Goal: Task Accomplishment & Management: Manage account settings

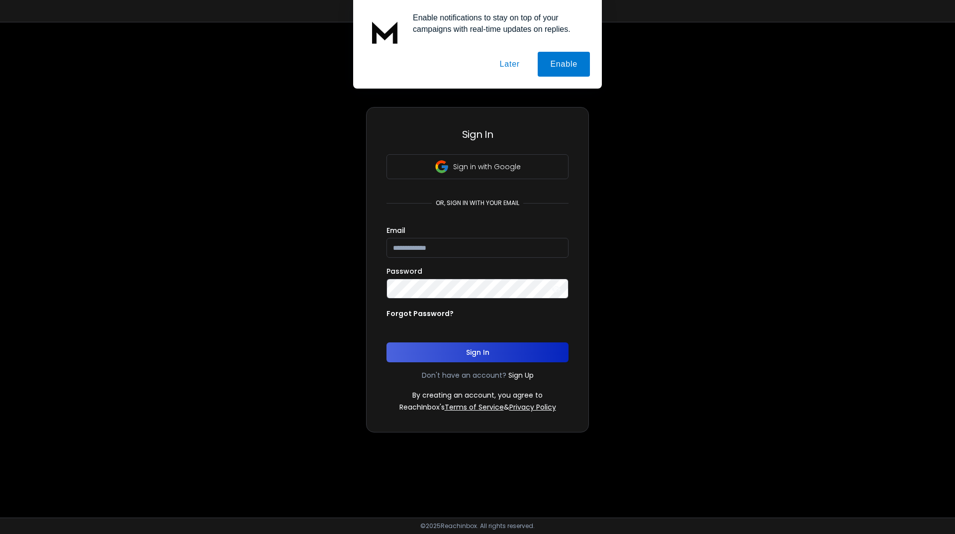
type input "**********"
click at [502, 351] on button "Sign In" at bounding box center [478, 352] width 182 height 20
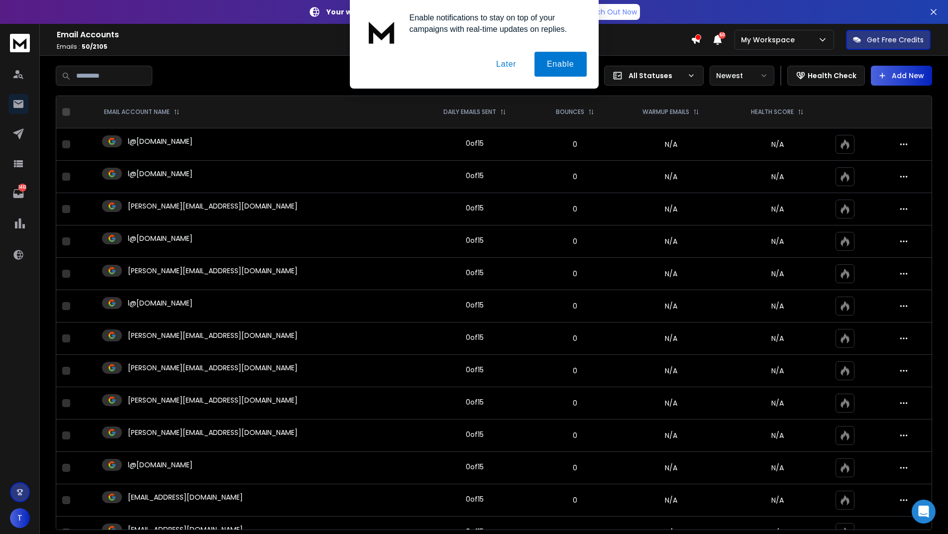
click at [512, 68] on button "Later" at bounding box center [506, 64] width 45 height 25
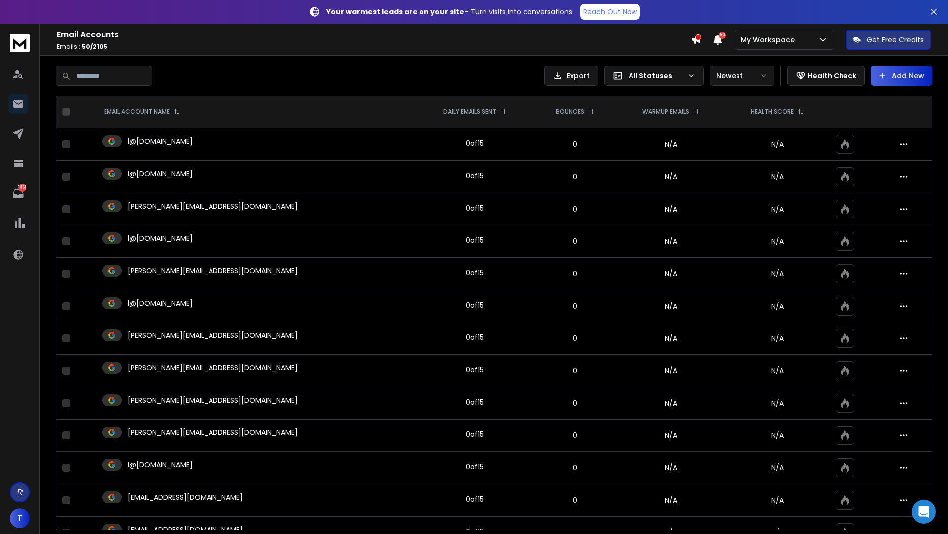
click at [898, 75] on button "Add New" at bounding box center [901, 76] width 61 height 20
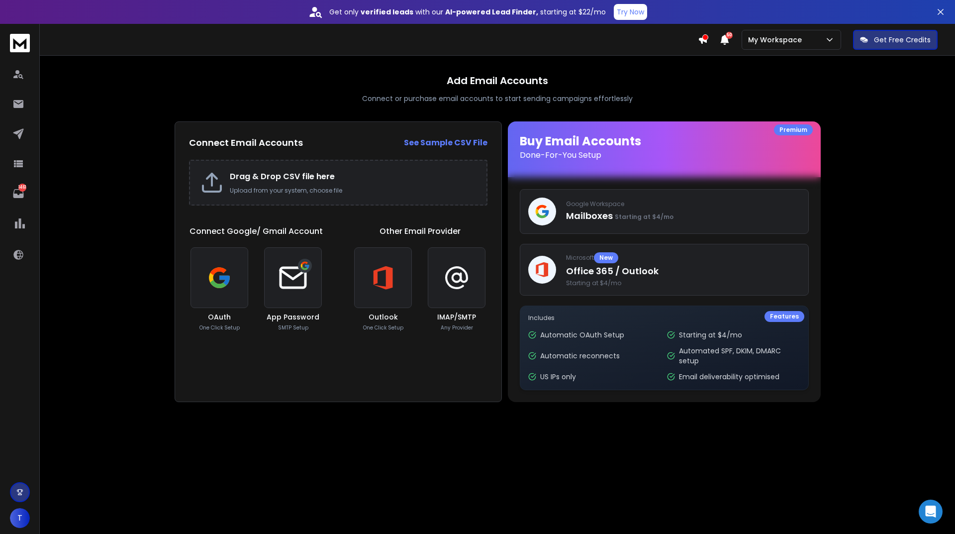
click at [238, 279] on div at bounding box center [220, 277] width 58 height 61
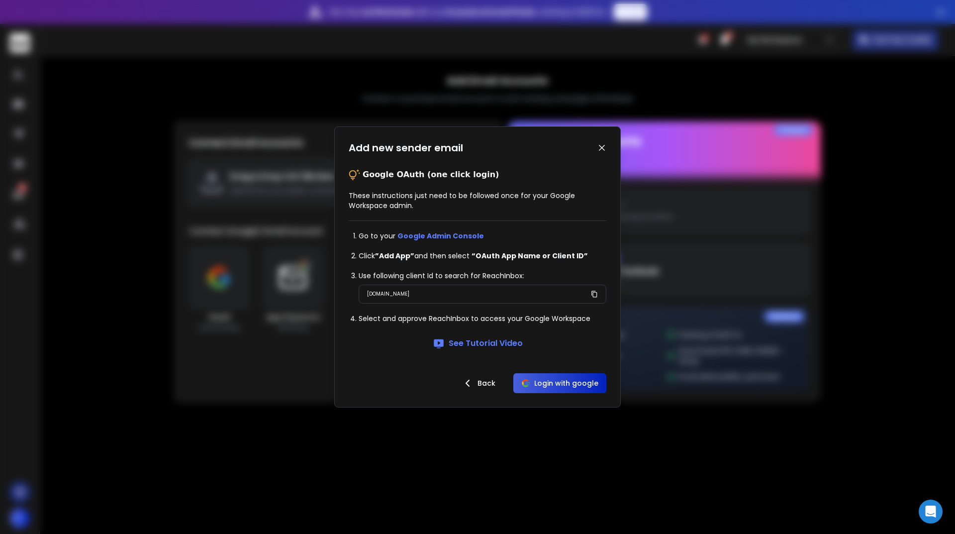
click at [535, 384] on button "Login with google" at bounding box center [559, 383] width 93 height 20
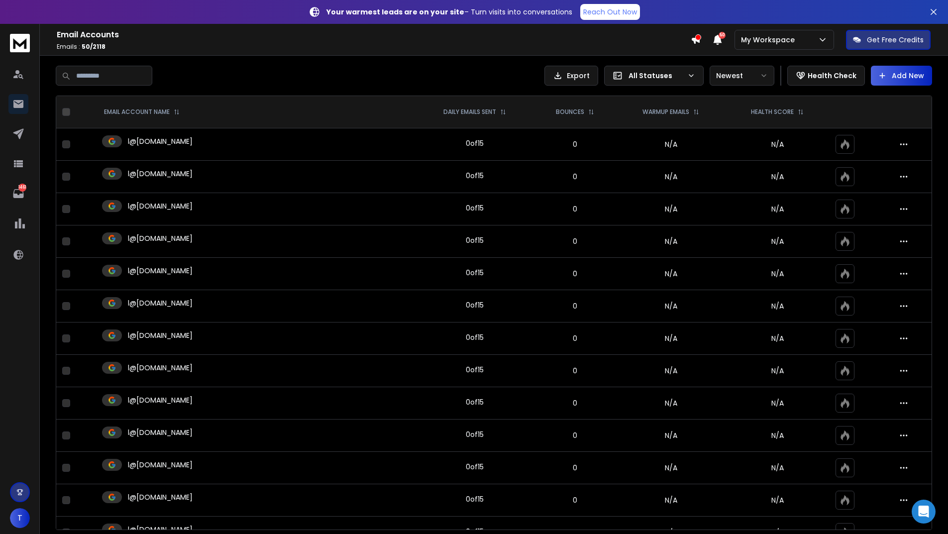
click at [883, 79] on icon at bounding box center [881, 75] width 7 height 7
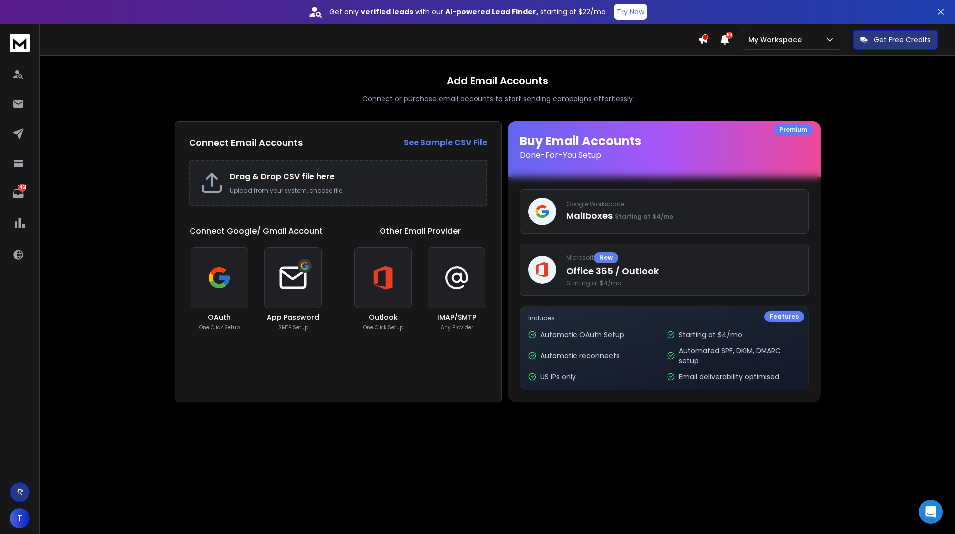
click at [220, 262] on div at bounding box center [220, 277] width 58 height 61
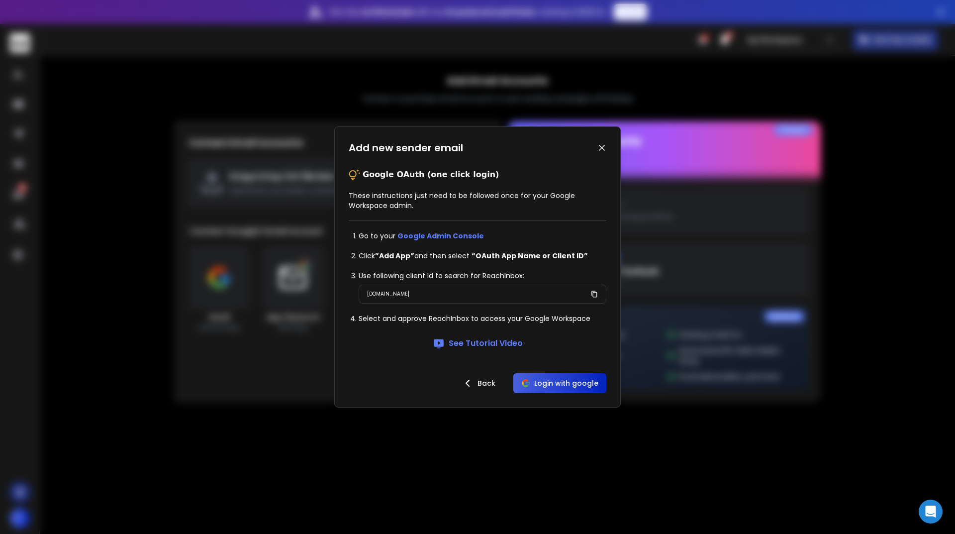
click at [555, 378] on button "Login with google" at bounding box center [559, 383] width 93 height 20
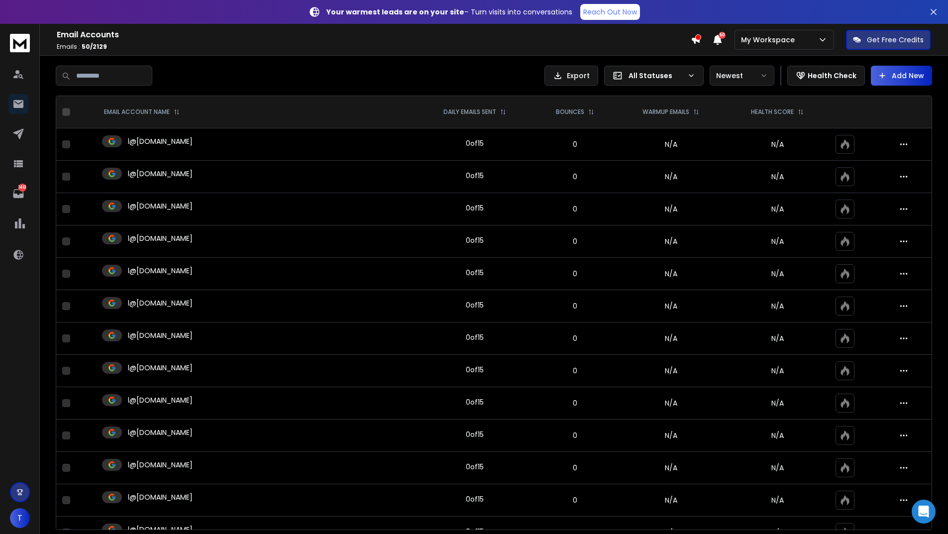
drag, startPoint x: 918, startPoint y: 74, endPoint x: 686, endPoint y: 226, distance: 277.5
click at [918, 74] on button "Add New" at bounding box center [901, 76] width 61 height 20
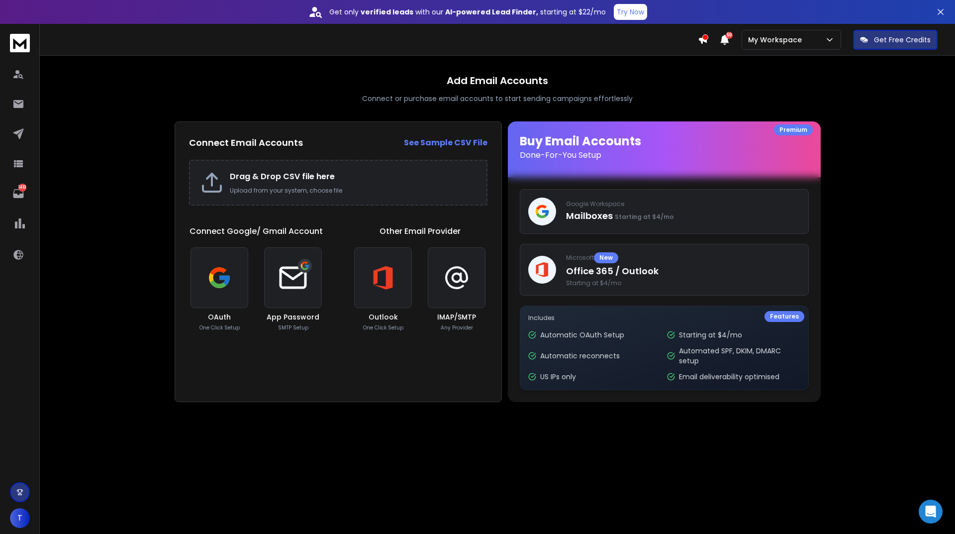
click at [232, 295] on div at bounding box center [220, 277] width 58 height 61
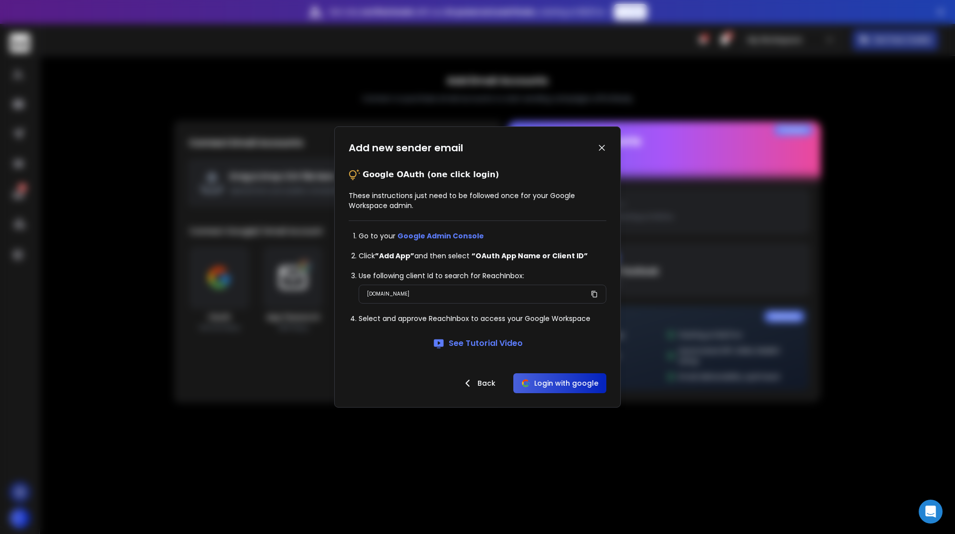
click at [530, 380] on icon at bounding box center [525, 383] width 9 height 9
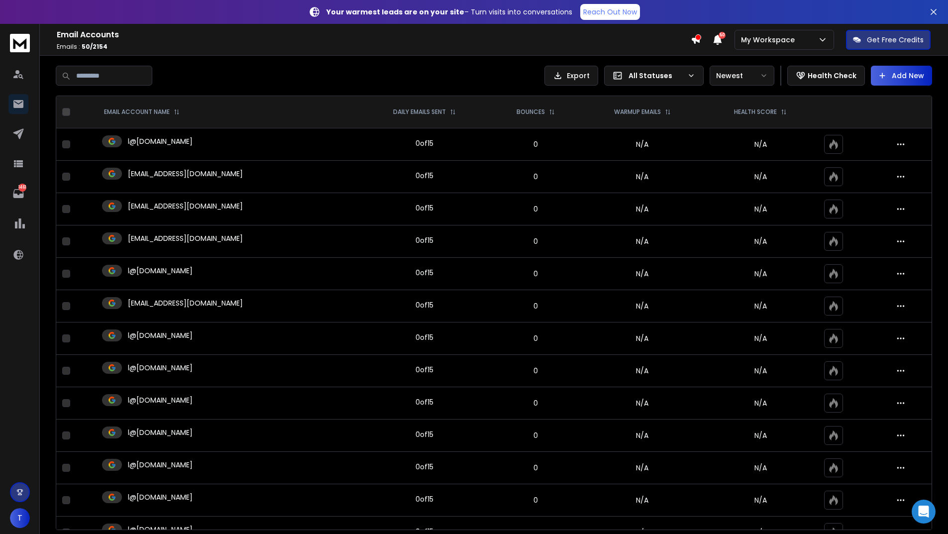
click at [896, 84] on button "Add New" at bounding box center [901, 76] width 61 height 20
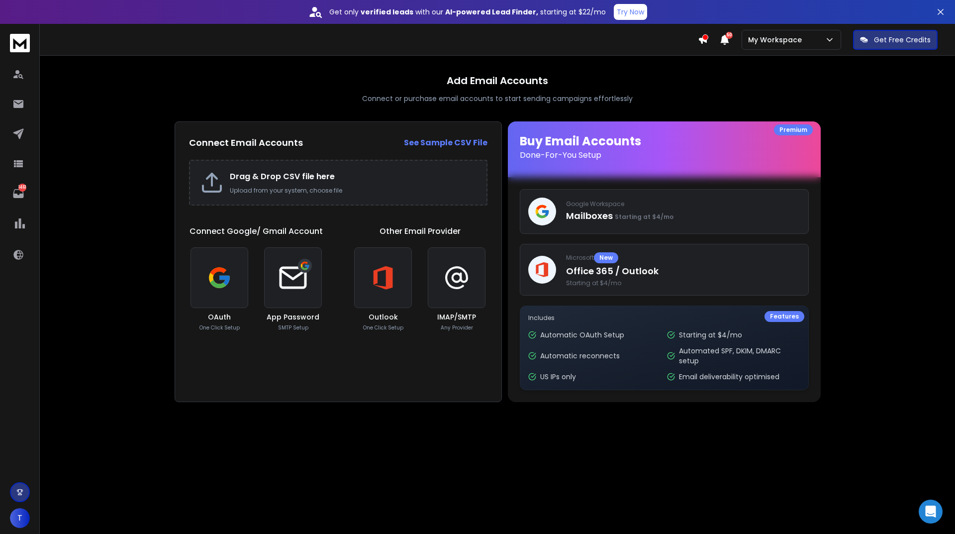
click at [225, 280] on icon at bounding box center [224, 281] width 10 height 10
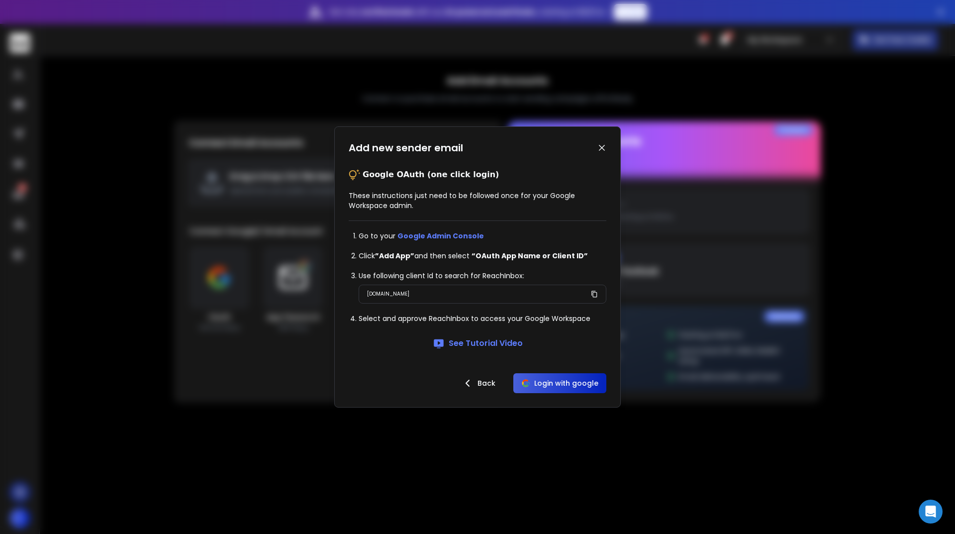
click at [536, 380] on button "Login with google" at bounding box center [559, 383] width 93 height 20
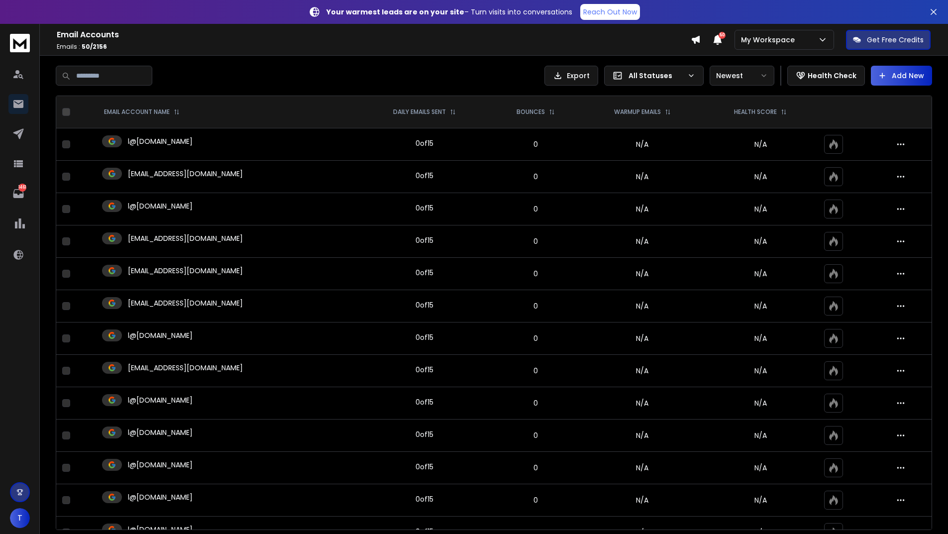
click at [888, 81] on button "Add New" at bounding box center [901, 76] width 61 height 20
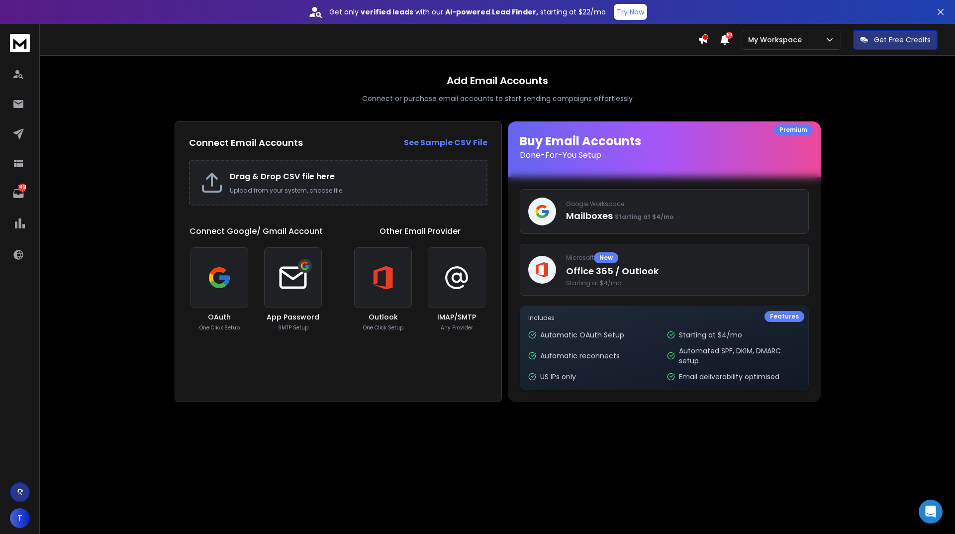
click at [224, 294] on div at bounding box center [220, 277] width 58 height 61
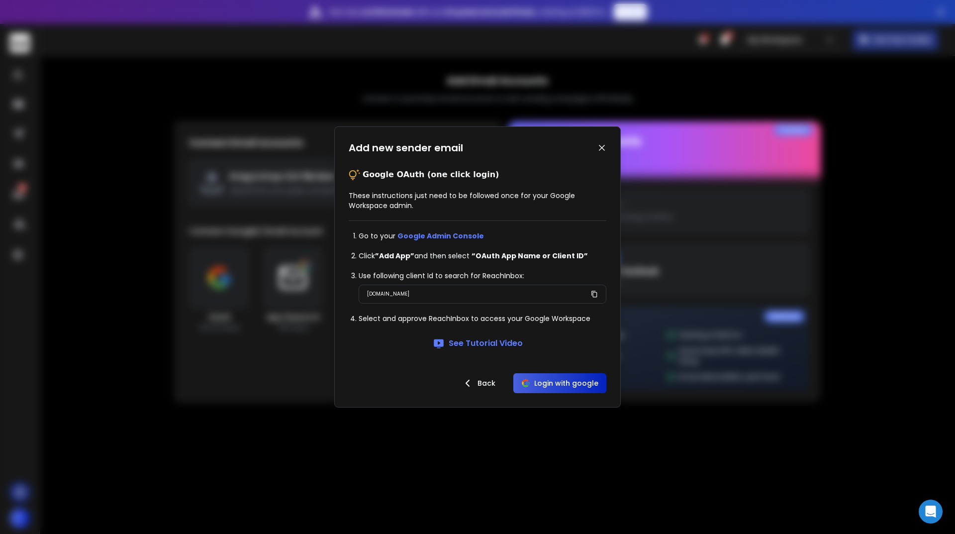
click at [530, 375] on button "Login with google" at bounding box center [559, 383] width 93 height 20
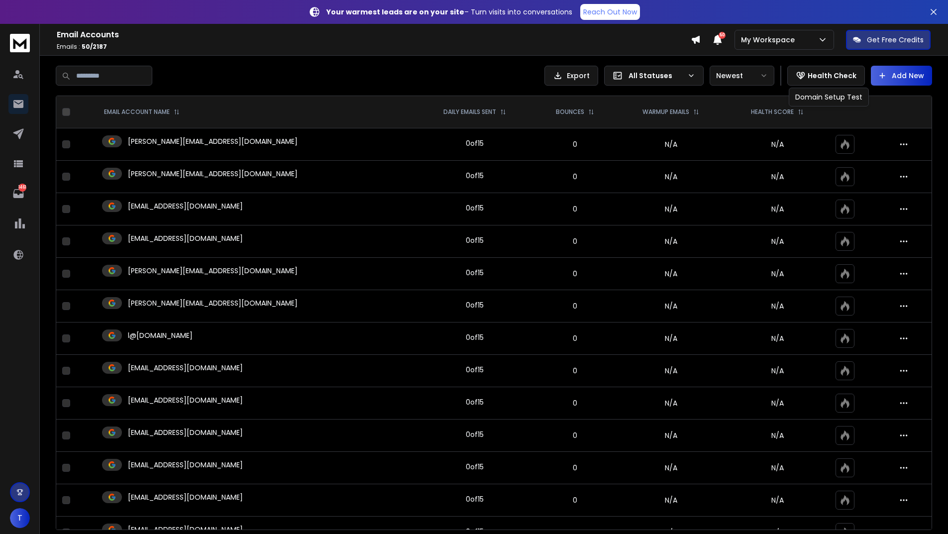
click at [884, 71] on button "Add New" at bounding box center [901, 76] width 61 height 20
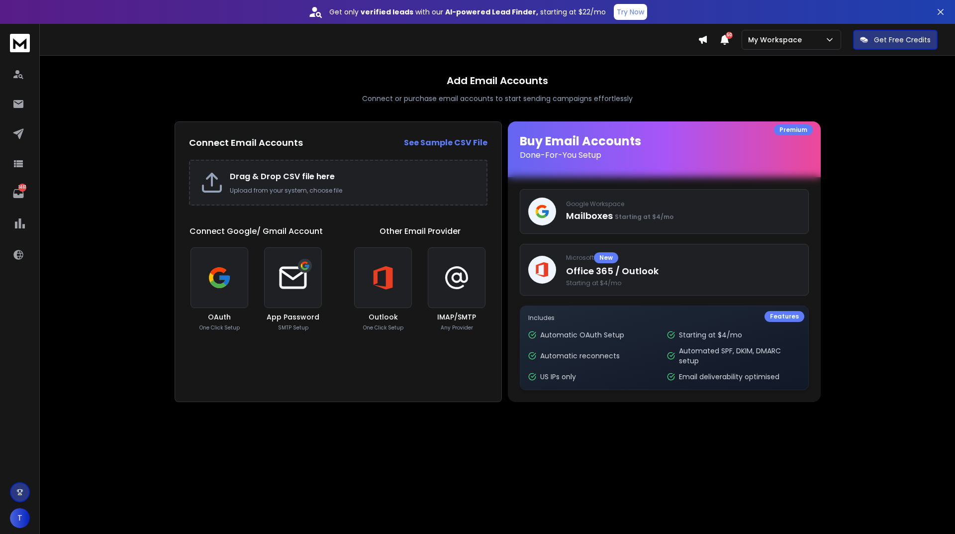
click at [235, 280] on div at bounding box center [220, 277] width 58 height 61
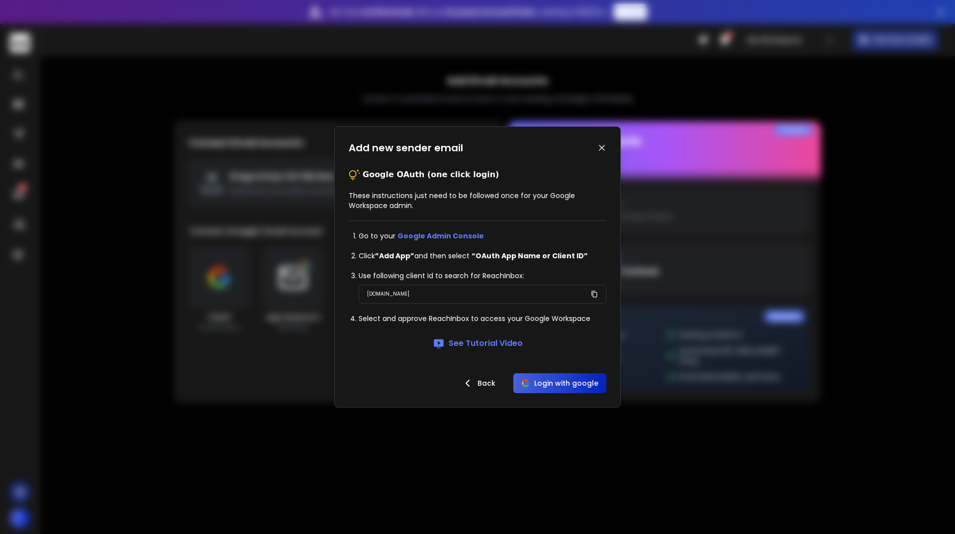
click at [544, 386] on button "Login with google" at bounding box center [559, 383] width 93 height 20
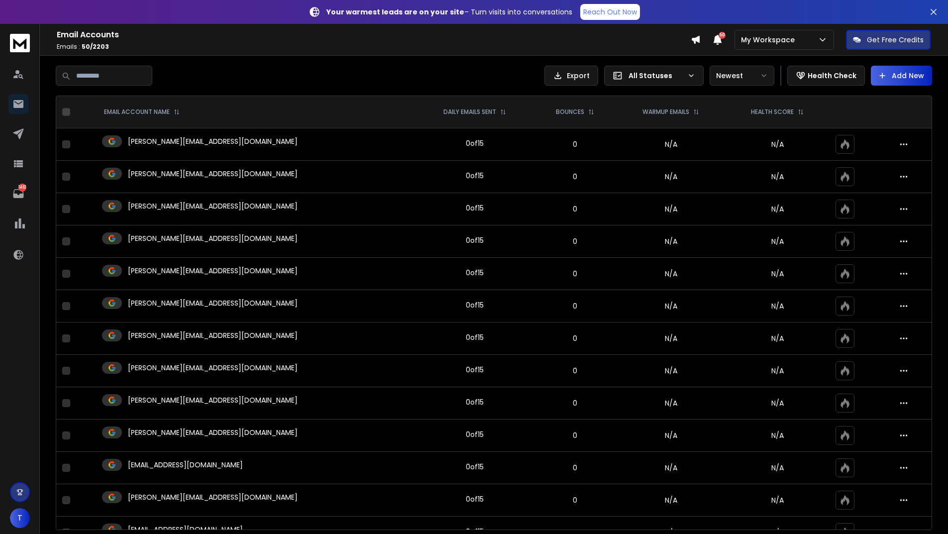
click at [877, 75] on button "Add New" at bounding box center [901, 76] width 61 height 20
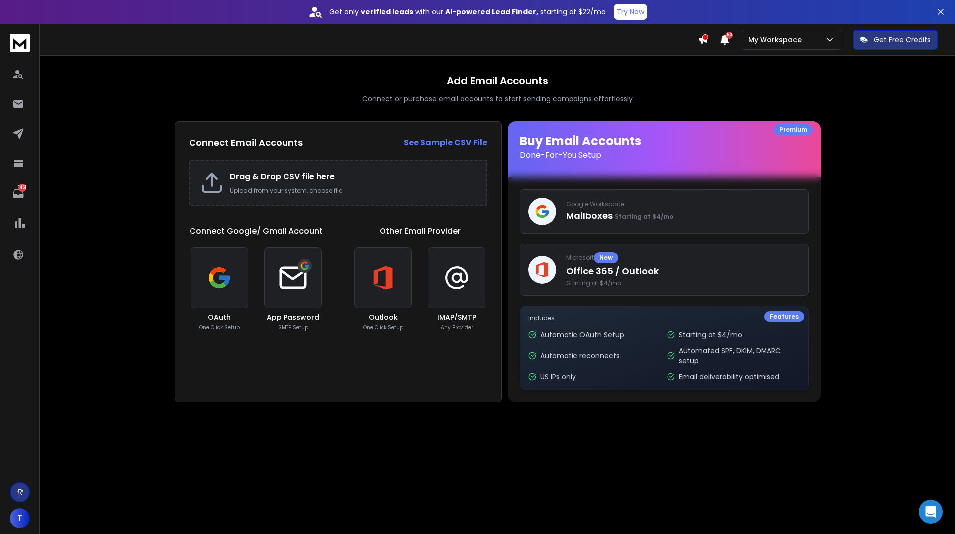
click at [212, 285] on icon at bounding box center [219, 278] width 25 height 30
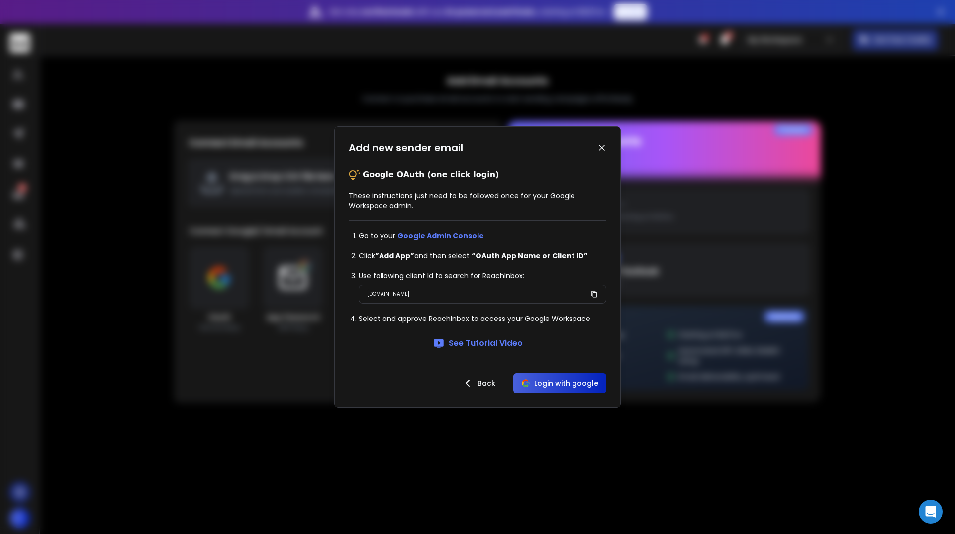
click at [530, 382] on icon at bounding box center [525, 383] width 9 height 9
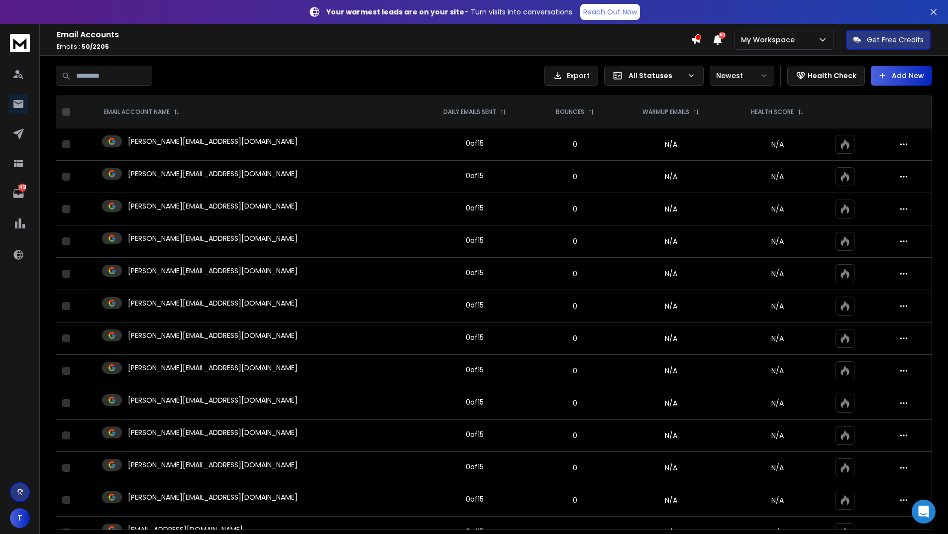
click at [889, 78] on button "Add New" at bounding box center [901, 76] width 61 height 20
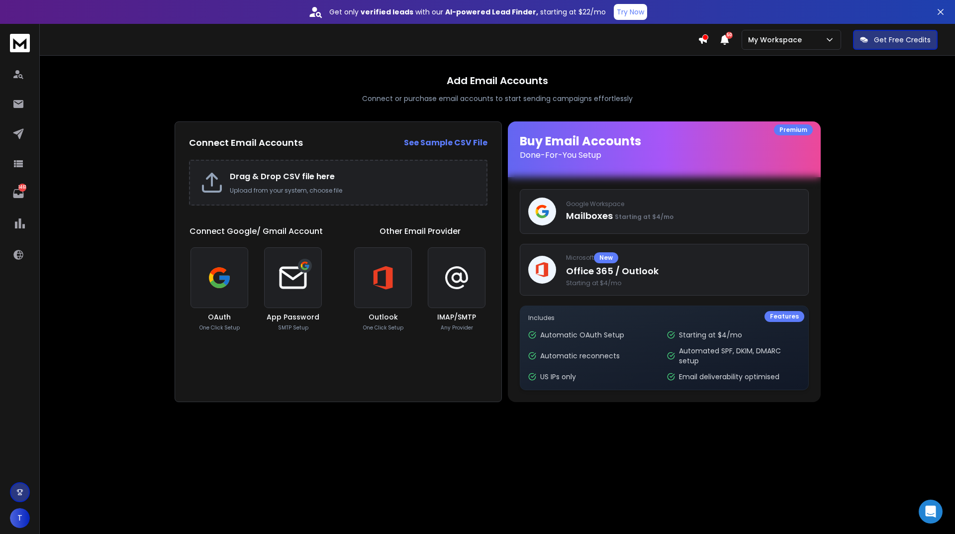
click at [230, 291] on icon at bounding box center [219, 278] width 25 height 30
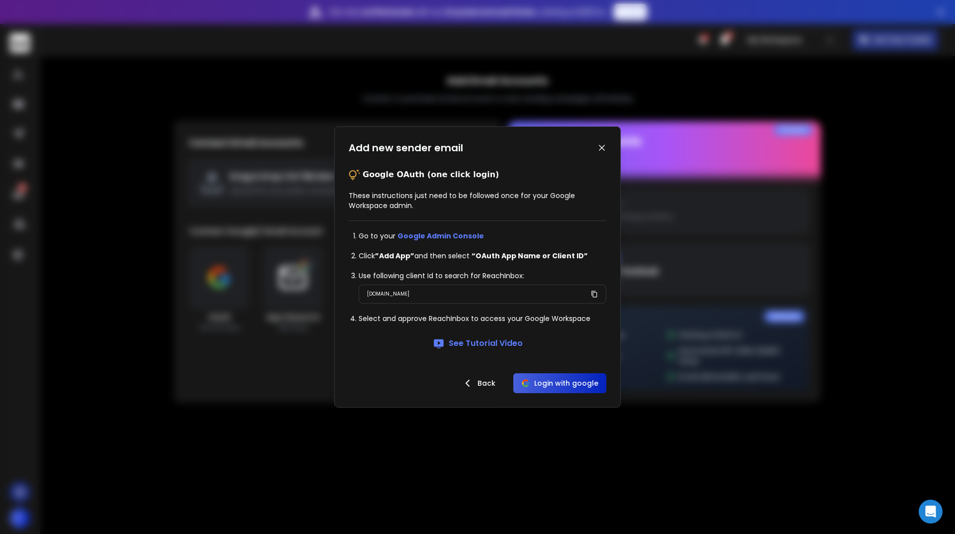
click at [527, 384] on icon at bounding box center [525, 383] width 9 height 9
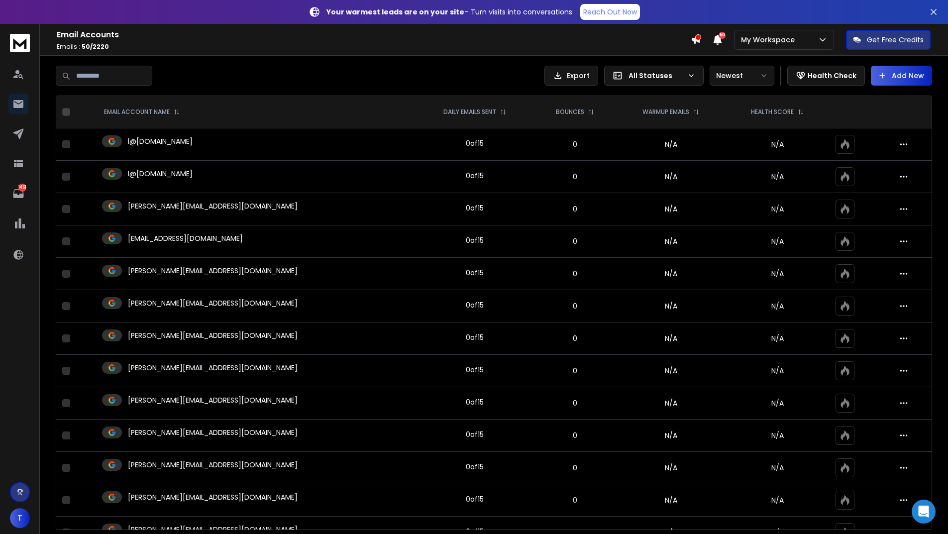
click at [888, 78] on button "Add New" at bounding box center [901, 76] width 61 height 20
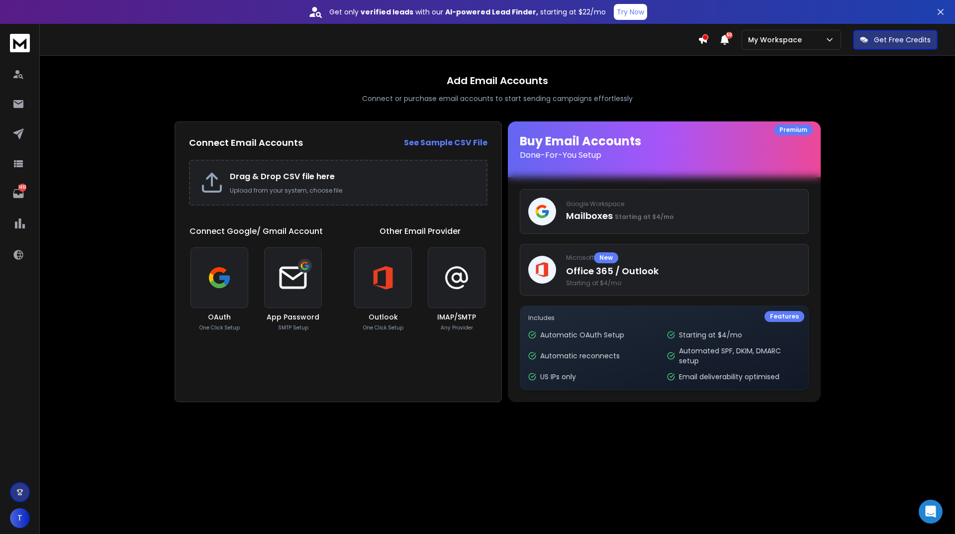
click at [211, 283] on icon at bounding box center [219, 278] width 25 height 30
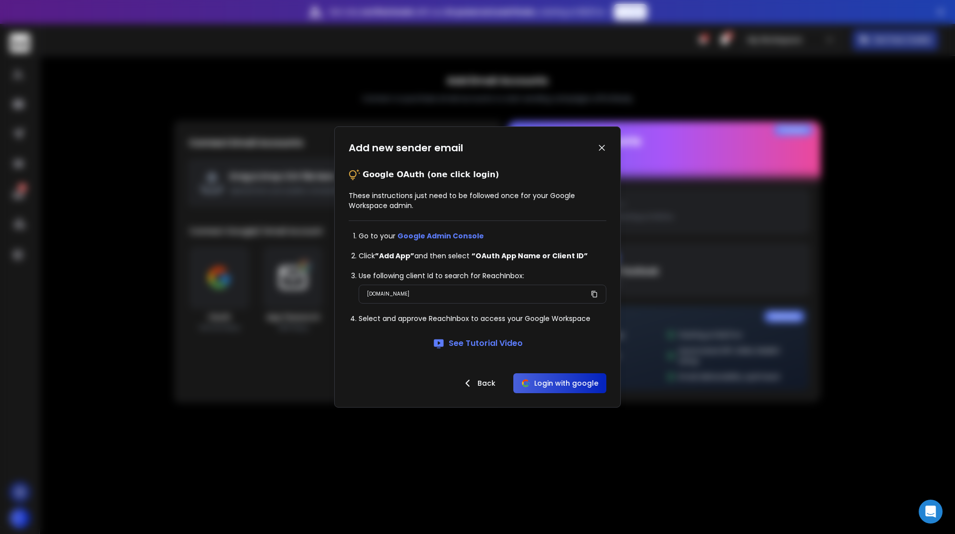
click at [538, 380] on button "Login with google" at bounding box center [559, 383] width 93 height 20
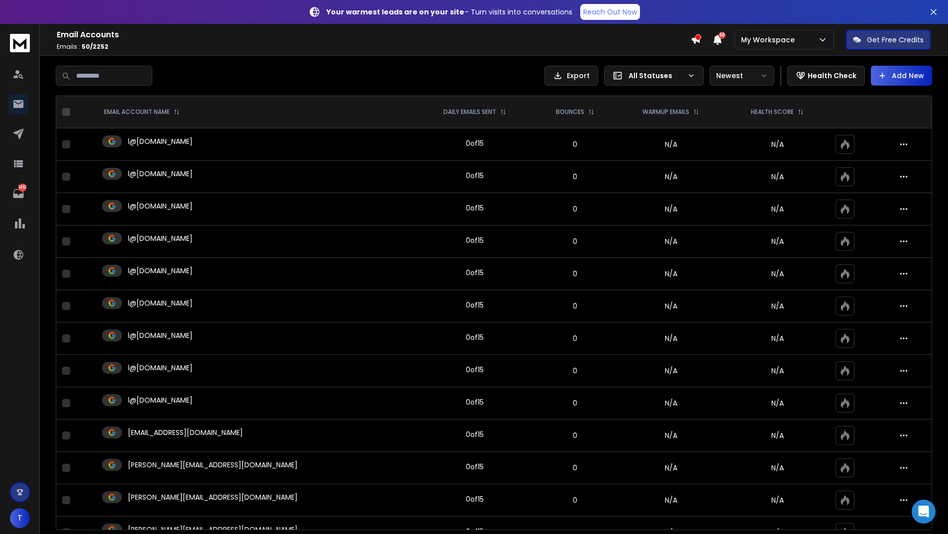
click at [879, 82] on button "Add New" at bounding box center [901, 76] width 61 height 20
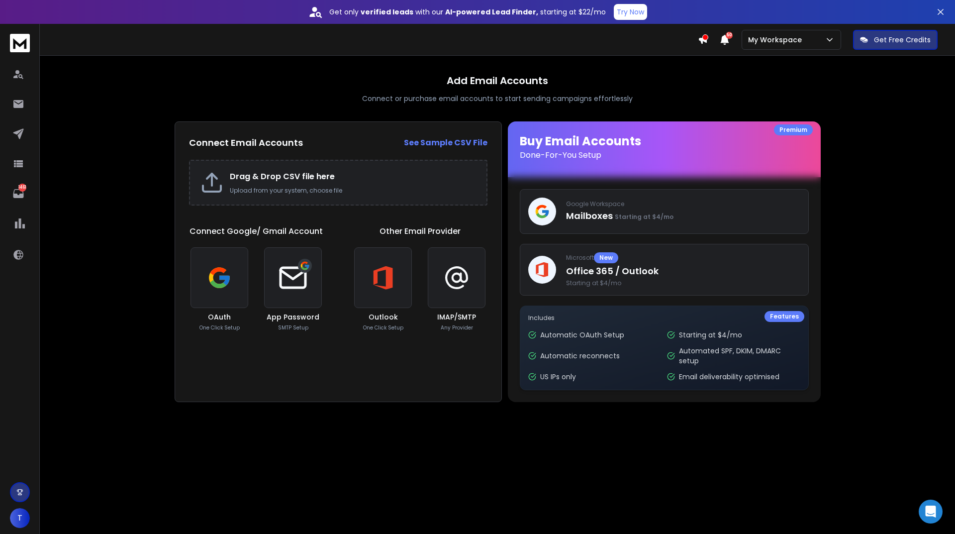
click at [220, 258] on div at bounding box center [220, 277] width 58 height 61
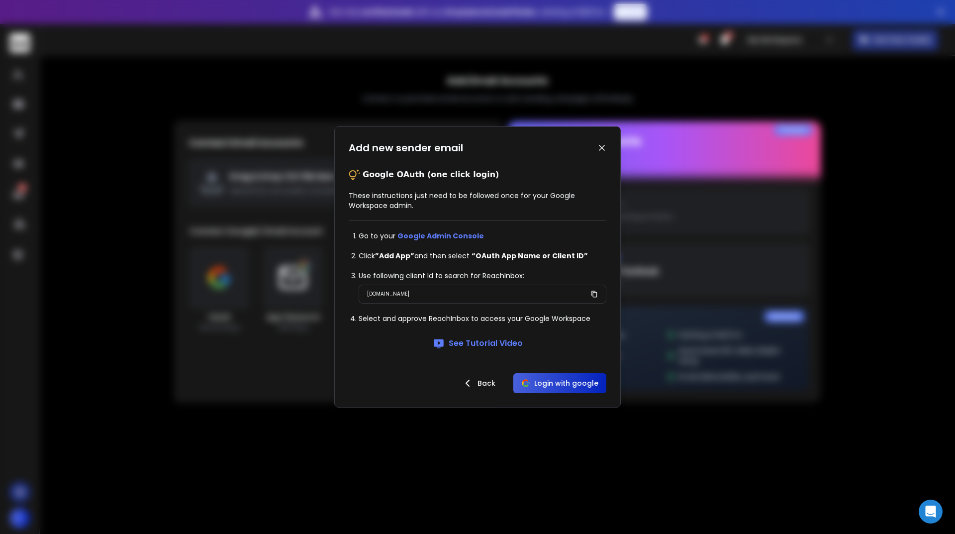
drag, startPoint x: 548, startPoint y: 369, endPoint x: 556, endPoint y: 380, distance: 13.5
click at [548, 369] on div "Google OAuth (one click login) These instructions just need to be followed once…" at bounding box center [478, 281] width 258 height 224
click at [559, 382] on button "Login with google" at bounding box center [559, 383] width 93 height 20
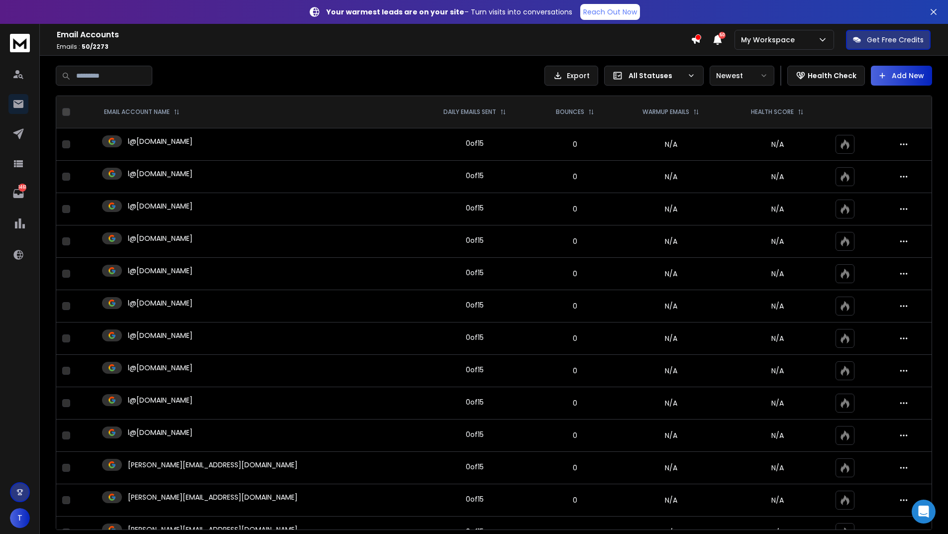
click at [903, 75] on button "Add New" at bounding box center [901, 76] width 61 height 20
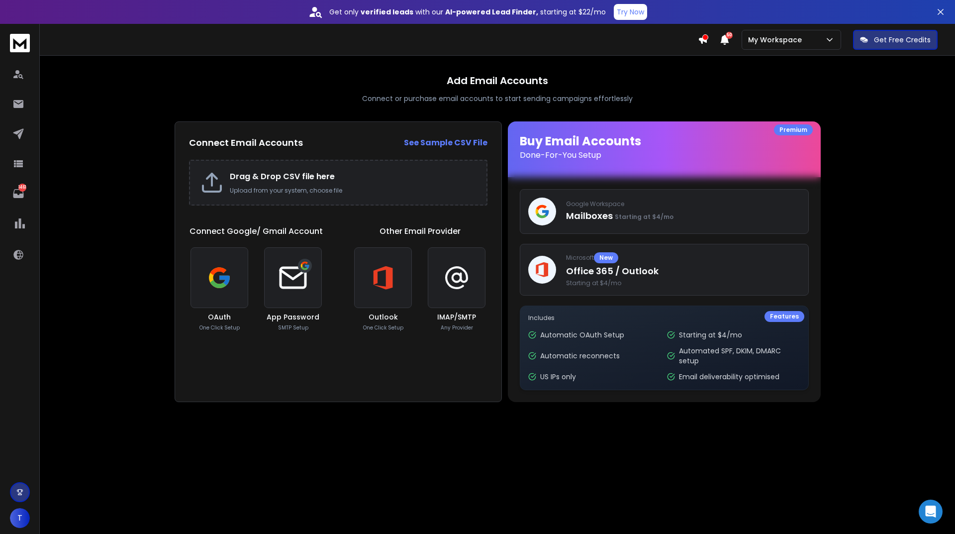
click at [220, 298] on div at bounding box center [220, 277] width 58 height 61
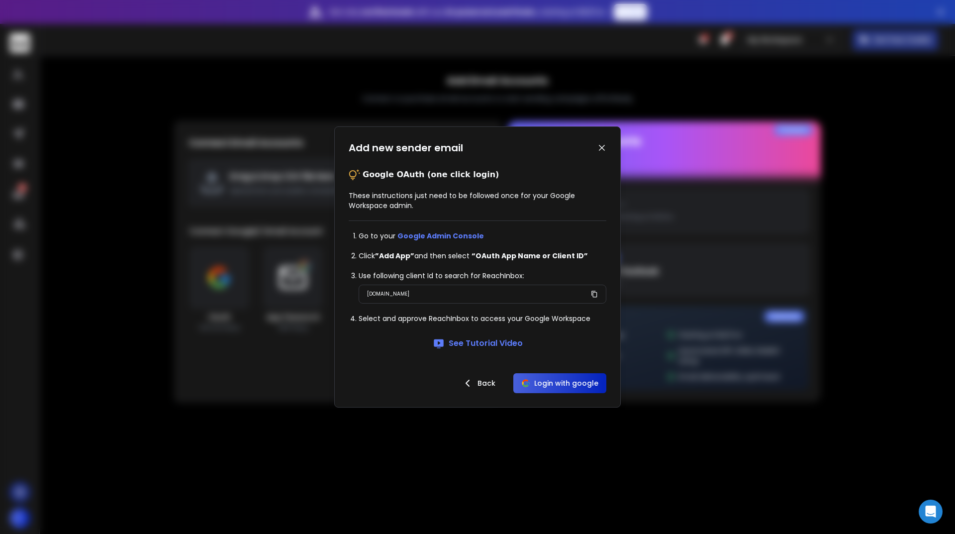
drag, startPoint x: 559, startPoint y: 389, endPoint x: 565, endPoint y: 425, distance: 35.8
click at [559, 390] on button "Login with google" at bounding box center [559, 383] width 93 height 20
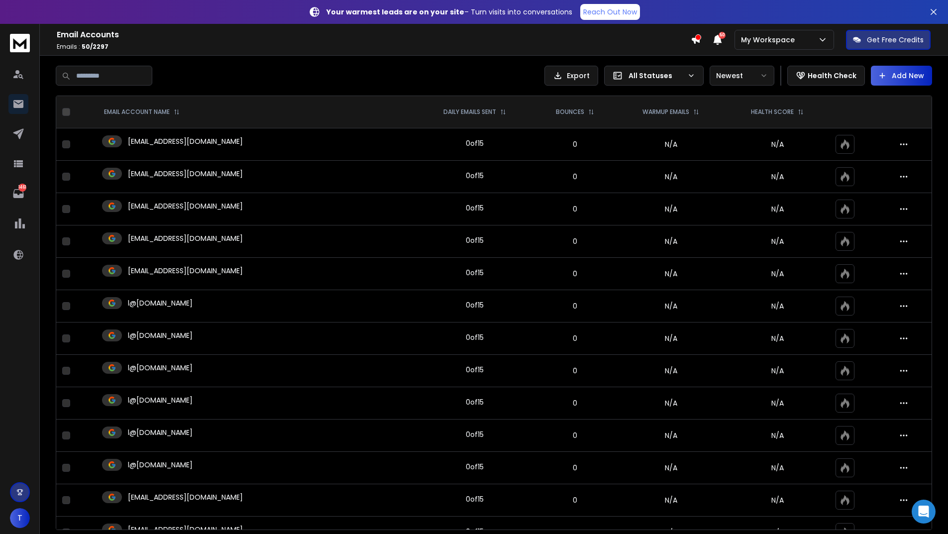
click at [891, 70] on button "Add New" at bounding box center [901, 76] width 61 height 20
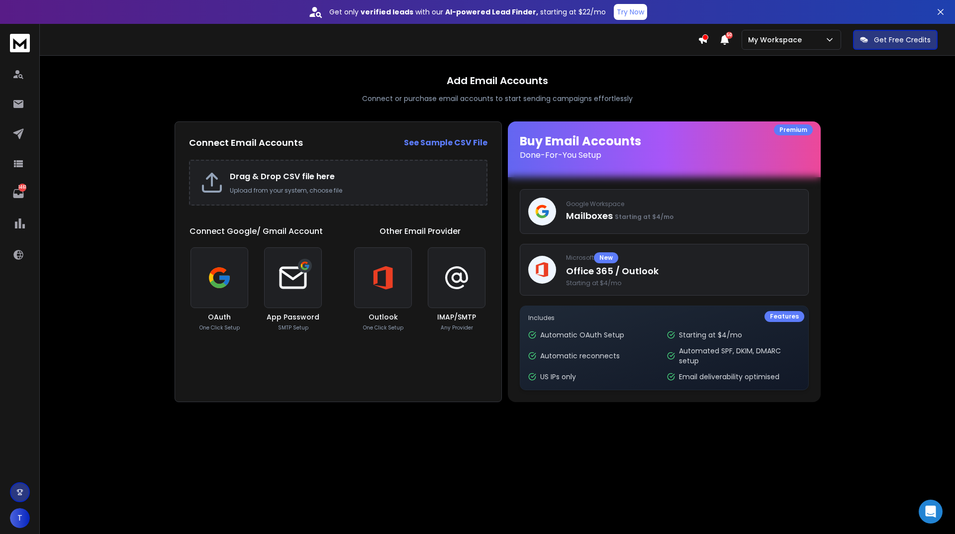
click at [217, 246] on div "Connect Google/ Gmail Account OAuth One Click Setup App Password SMTP Setup" at bounding box center [256, 278] width 135 height 106
click at [237, 271] on div at bounding box center [220, 277] width 58 height 61
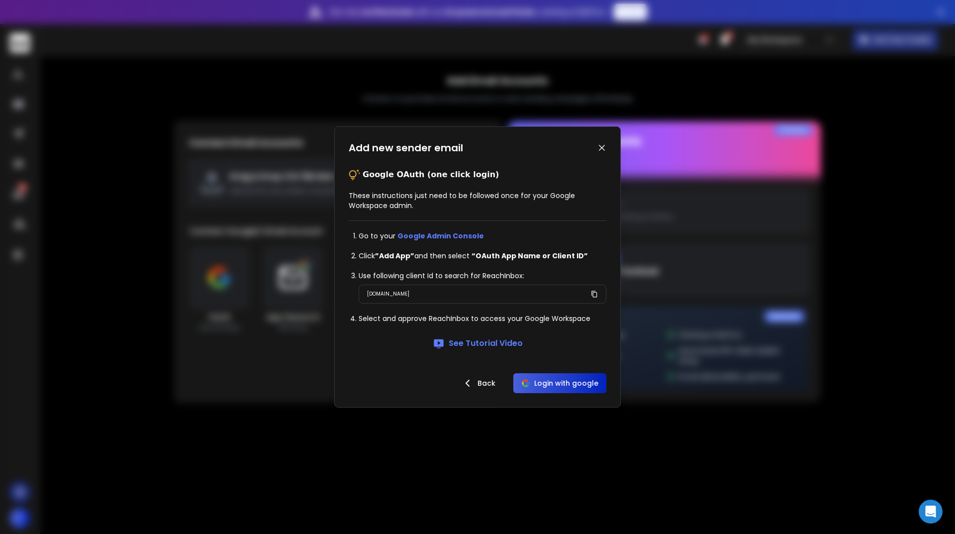
click at [568, 373] on button "Login with google" at bounding box center [559, 383] width 93 height 20
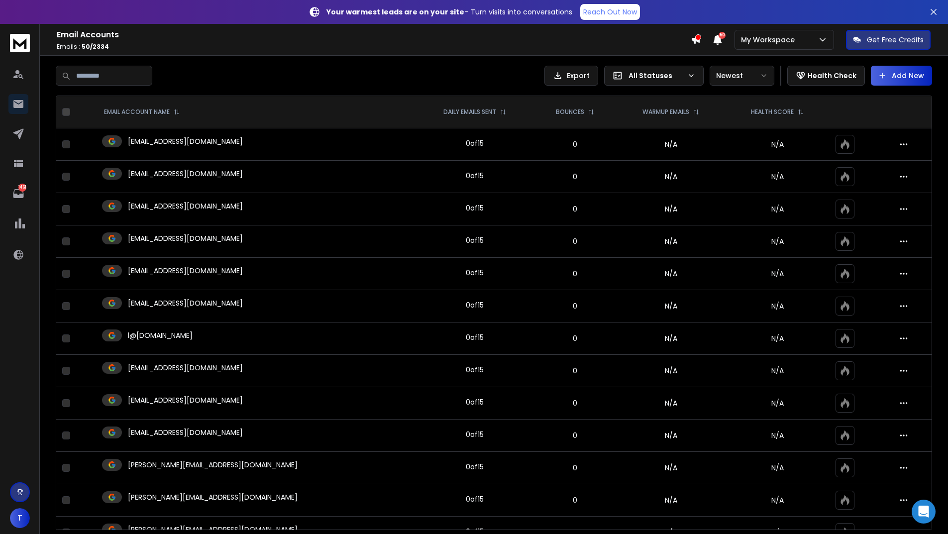
click at [882, 71] on button "Add New" at bounding box center [901, 76] width 61 height 20
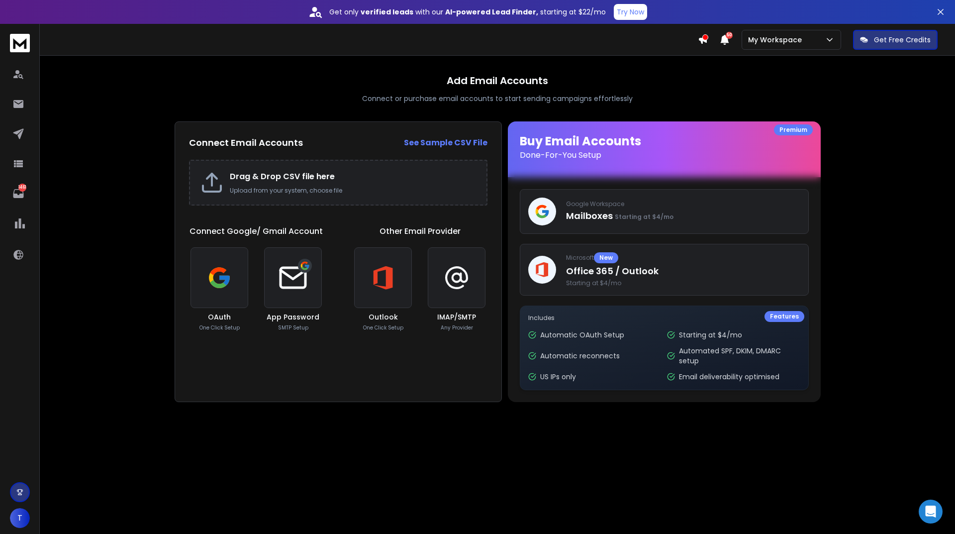
click at [197, 277] on div at bounding box center [220, 277] width 58 height 61
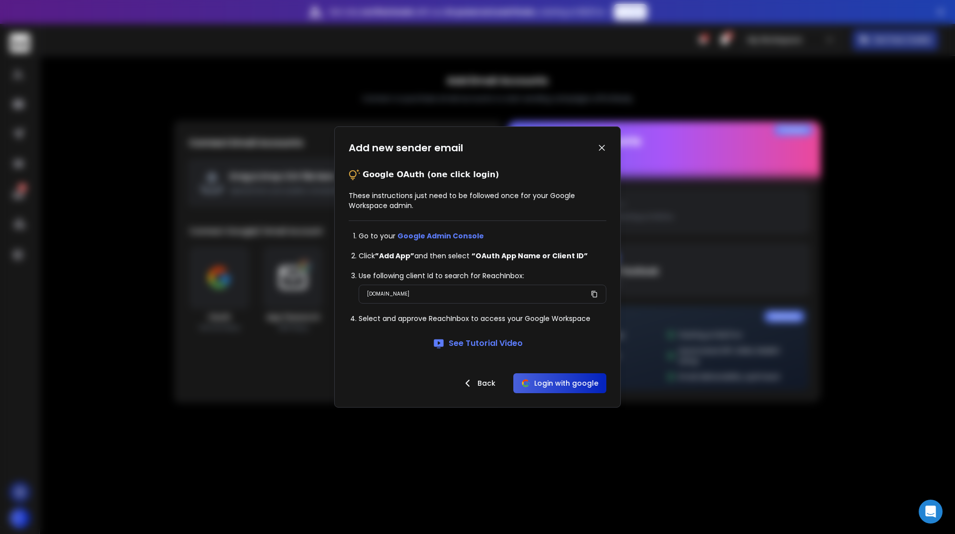
click at [524, 382] on icon at bounding box center [525, 383] width 9 height 9
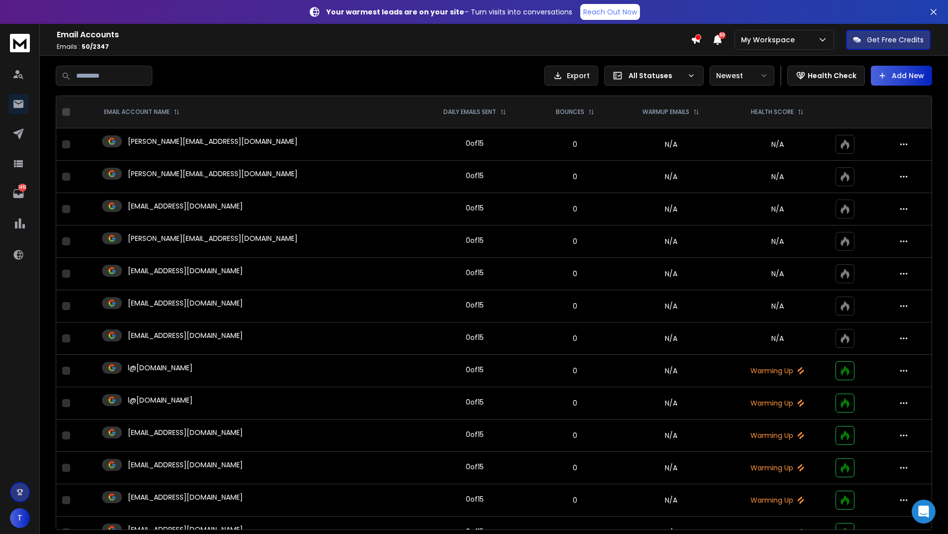
click at [908, 80] on button "Add New" at bounding box center [901, 76] width 61 height 20
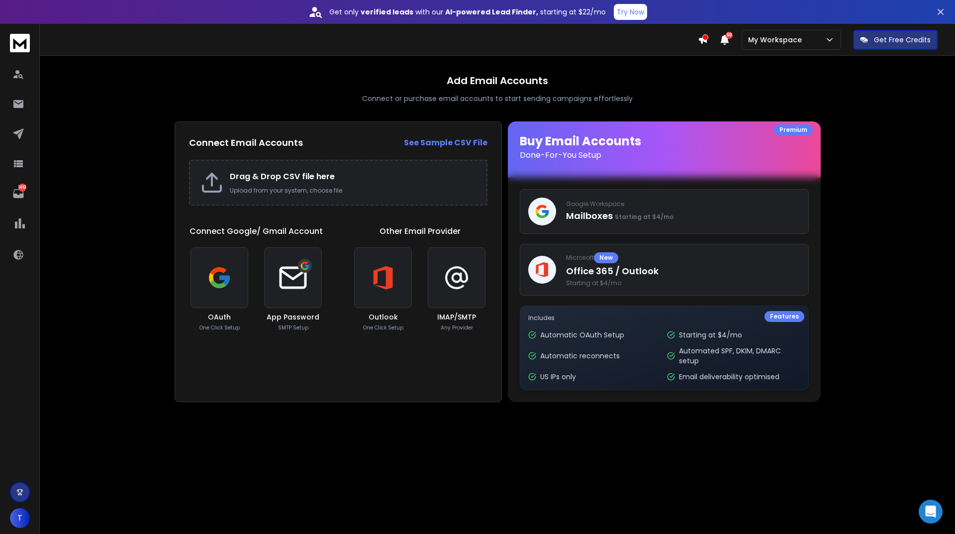
click at [218, 285] on icon at bounding box center [218, 284] width 16 height 8
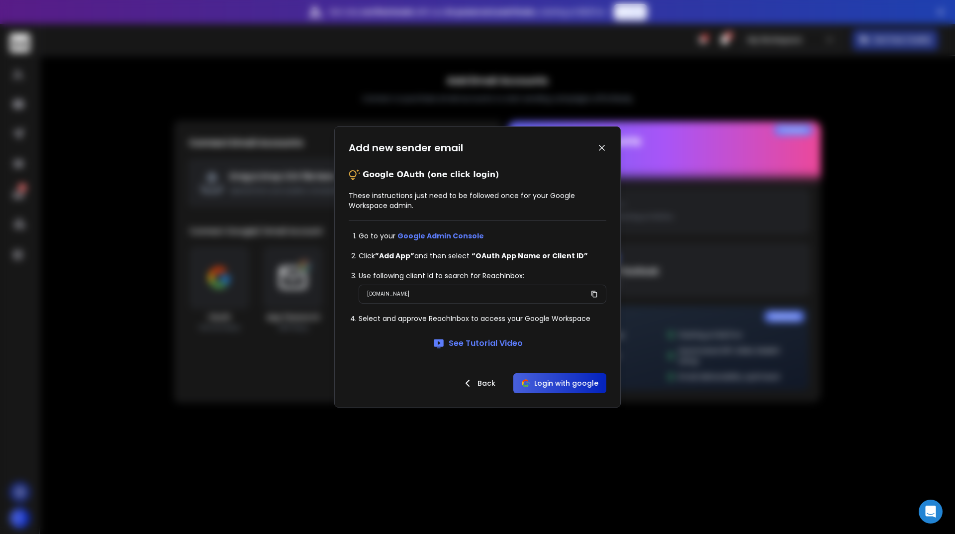
click at [551, 385] on button "Login with google" at bounding box center [559, 383] width 93 height 20
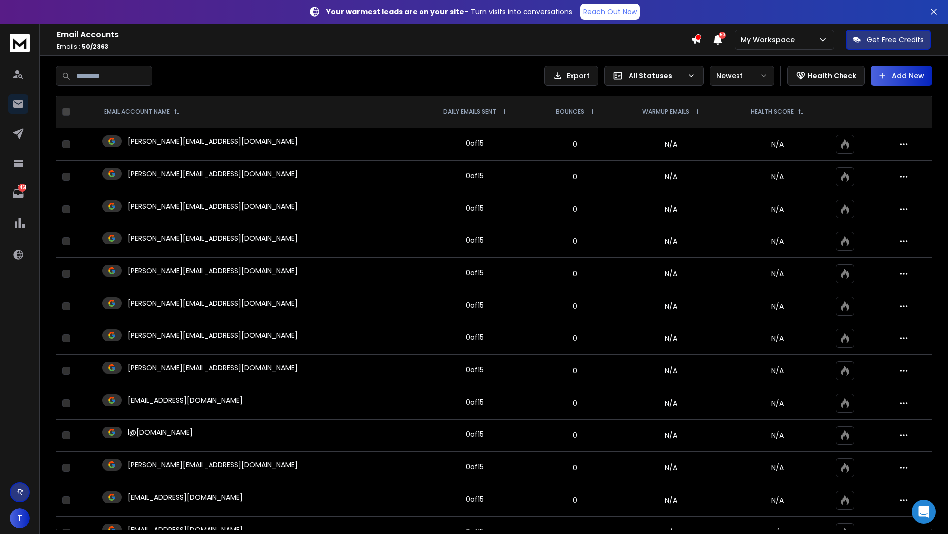
click at [885, 75] on icon at bounding box center [881, 75] width 7 height 7
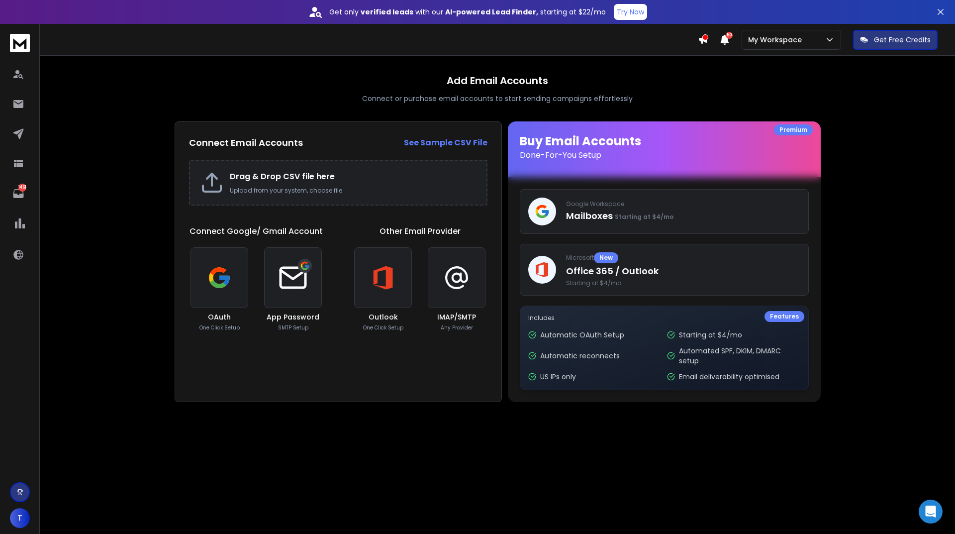
click at [215, 283] on icon at bounding box center [218, 284] width 16 height 8
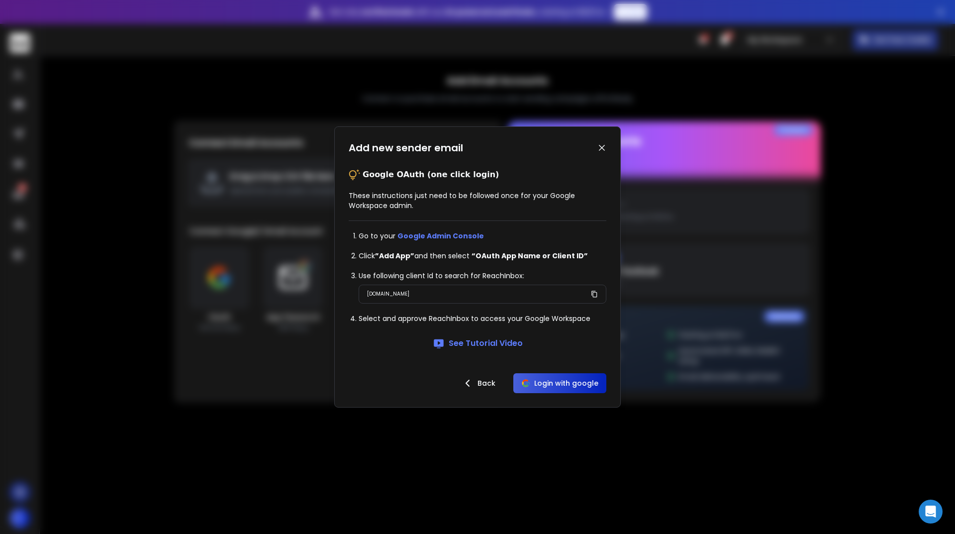
click at [575, 383] on button "Login with google" at bounding box center [559, 383] width 93 height 20
